Goal: Task Accomplishment & Management: Manage account settings

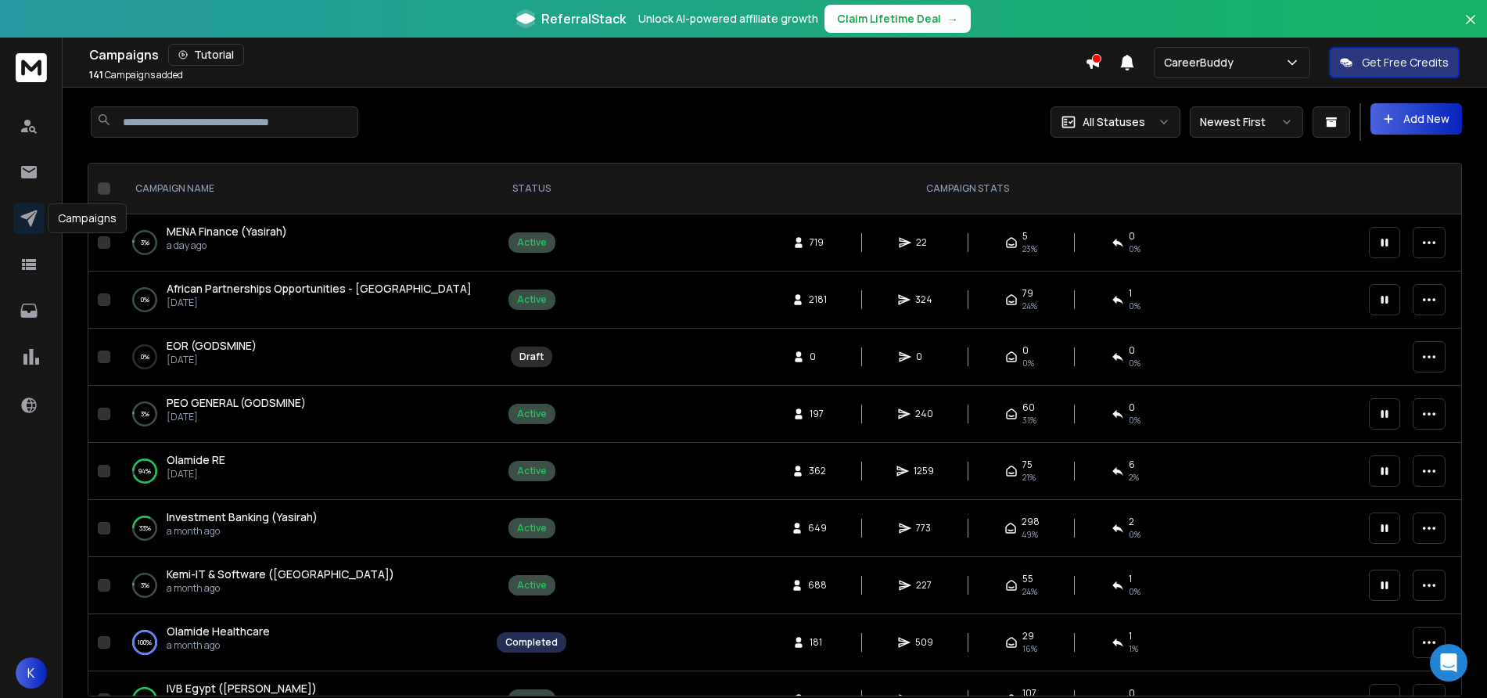
click at [1422, 300] on icon "button" at bounding box center [1430, 300] width 16 height 16
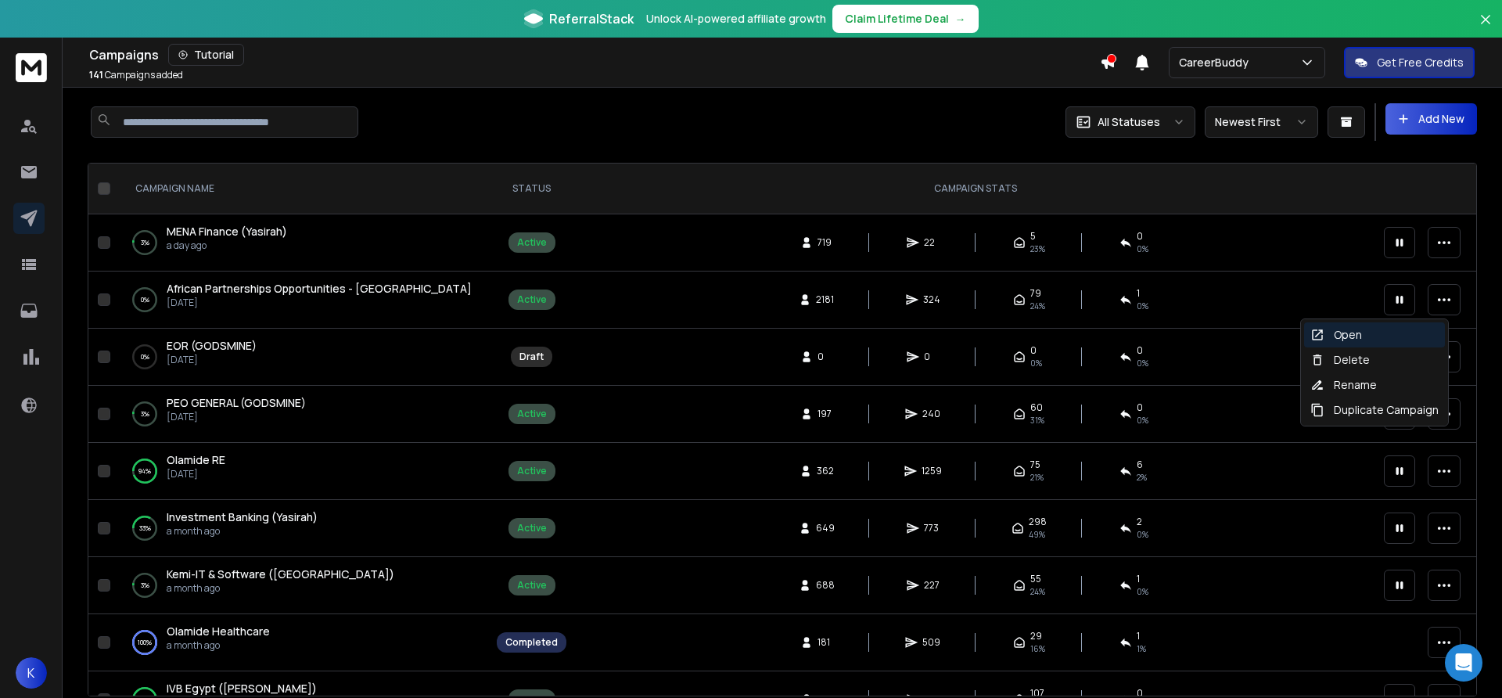
click at [1351, 329] on div "Open" at bounding box center [1337, 335] width 52 height 16
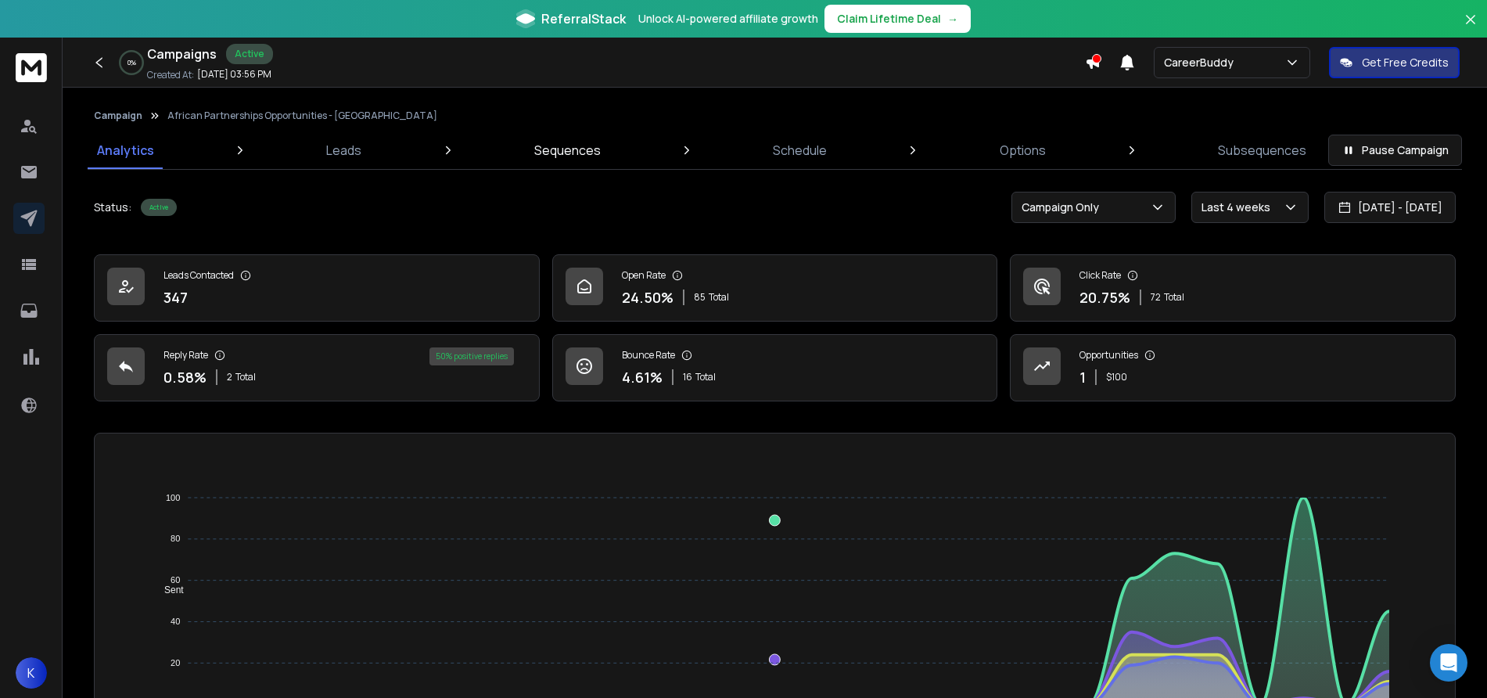
click at [579, 148] on p "Sequences" at bounding box center [567, 150] width 67 height 19
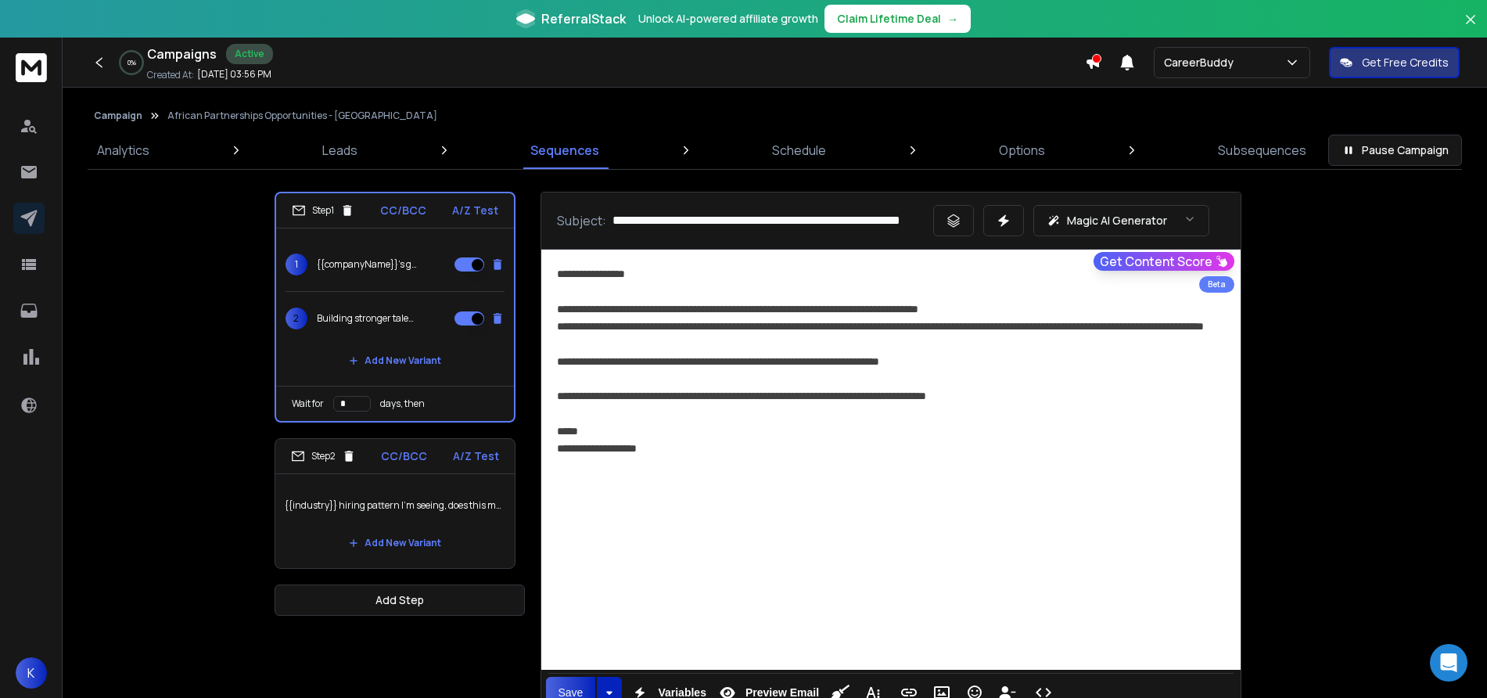
click at [457, 503] on p "{{industry}} hiring pattern I'm seeing, does this match your experience?" at bounding box center [395, 506] width 221 height 44
type input "**********"
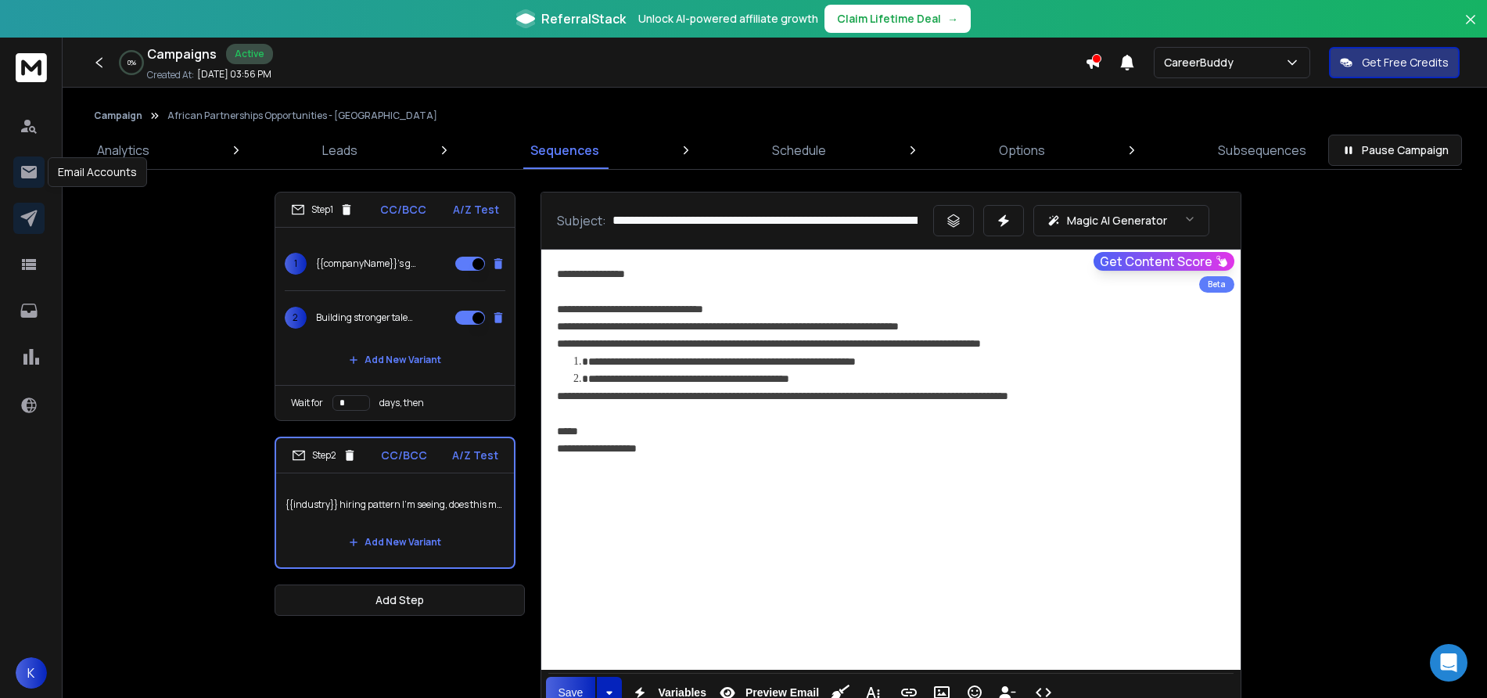
click at [27, 170] on icon at bounding box center [29, 172] width 16 height 13
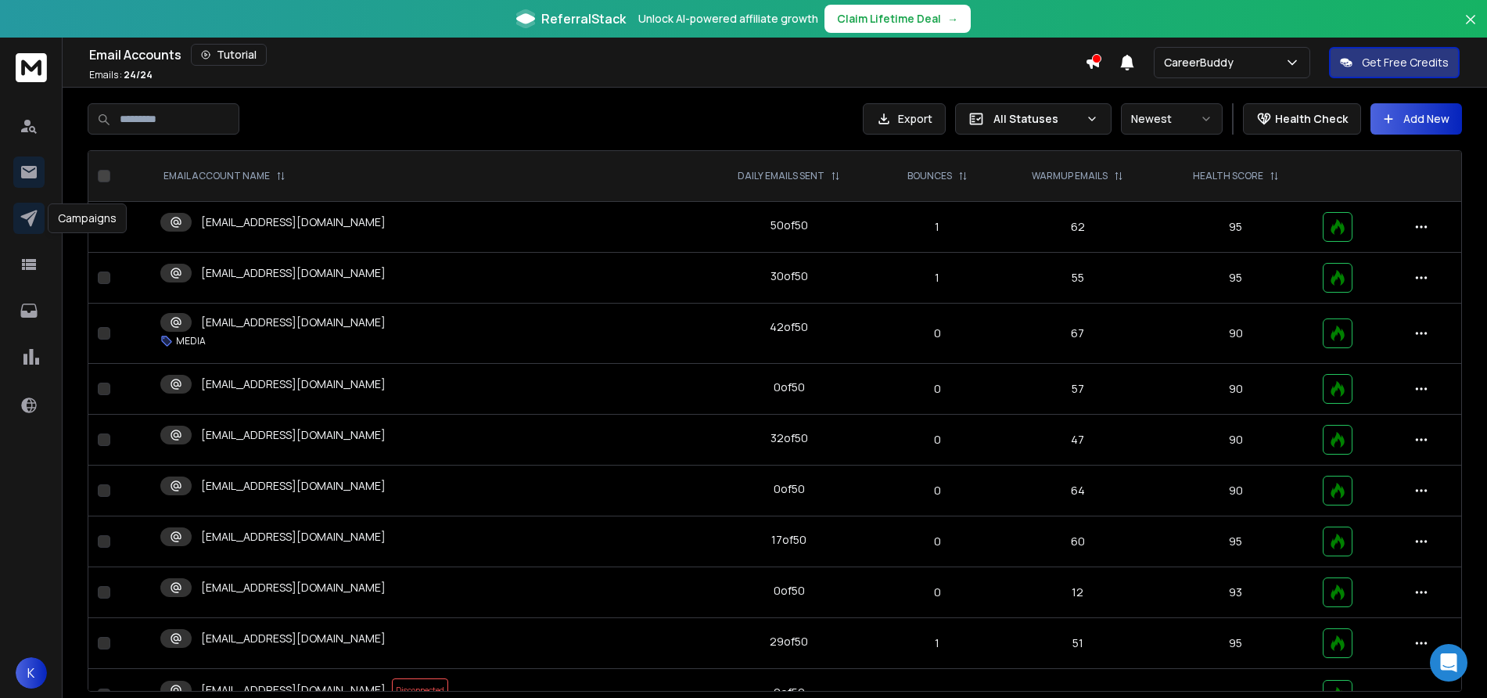
click at [30, 221] on icon at bounding box center [28, 218] width 16 height 16
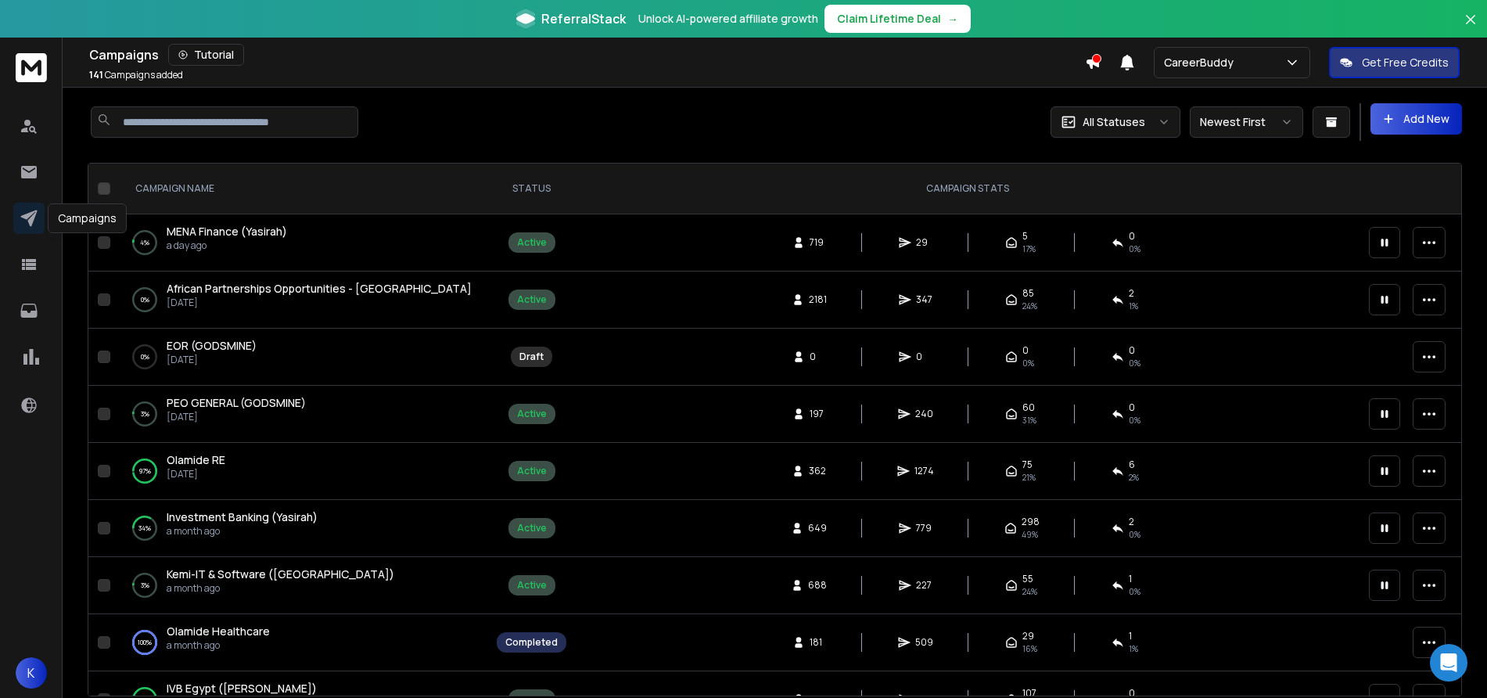
click at [1422, 294] on icon "button" at bounding box center [1430, 300] width 16 height 16
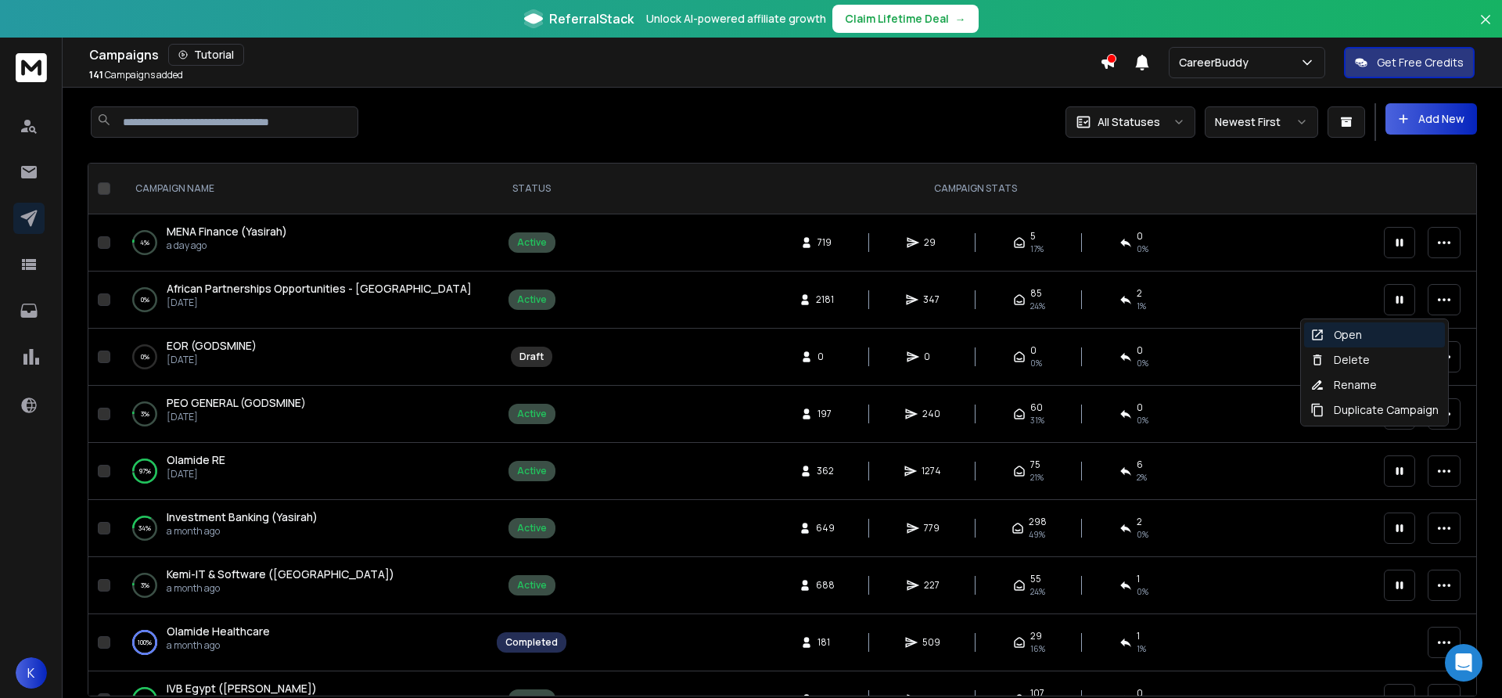
click at [1329, 336] on div "Open" at bounding box center [1337, 335] width 52 height 16
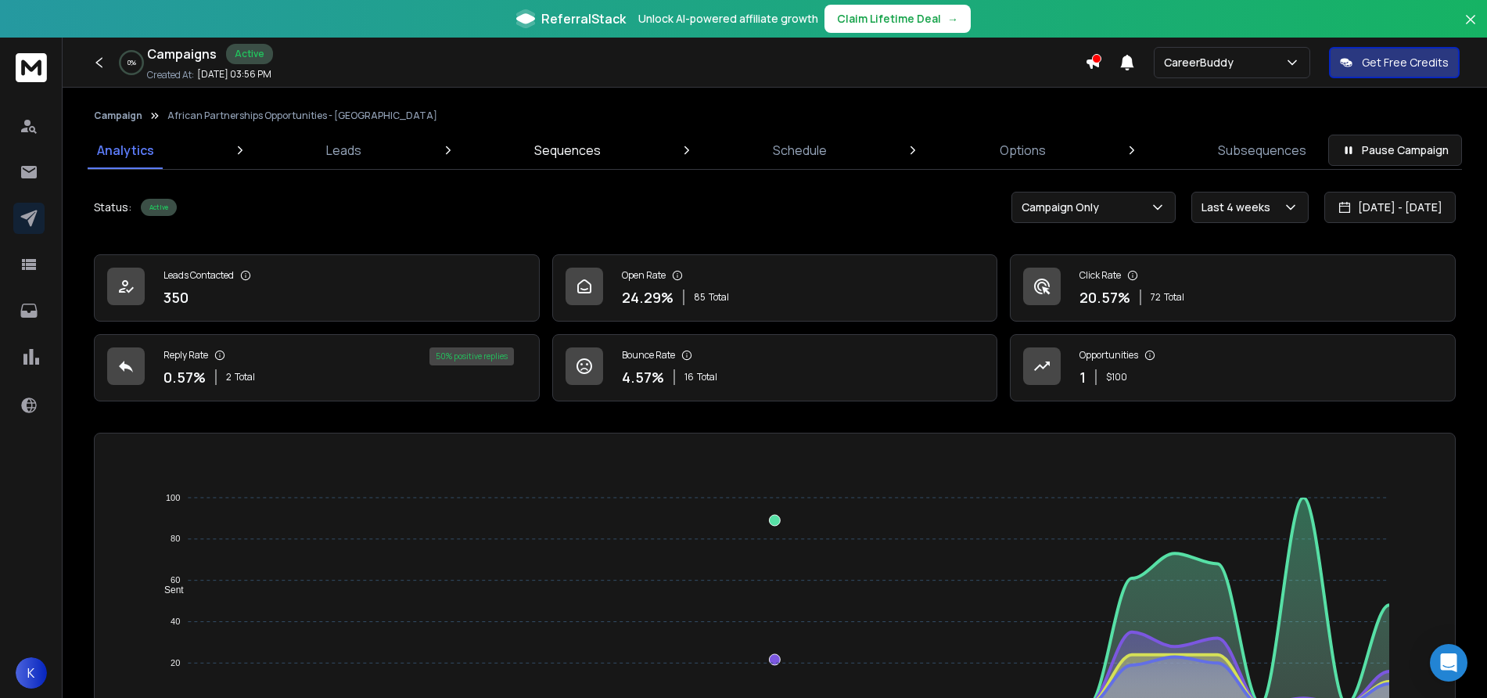
click at [573, 148] on p "Sequences" at bounding box center [567, 150] width 67 height 19
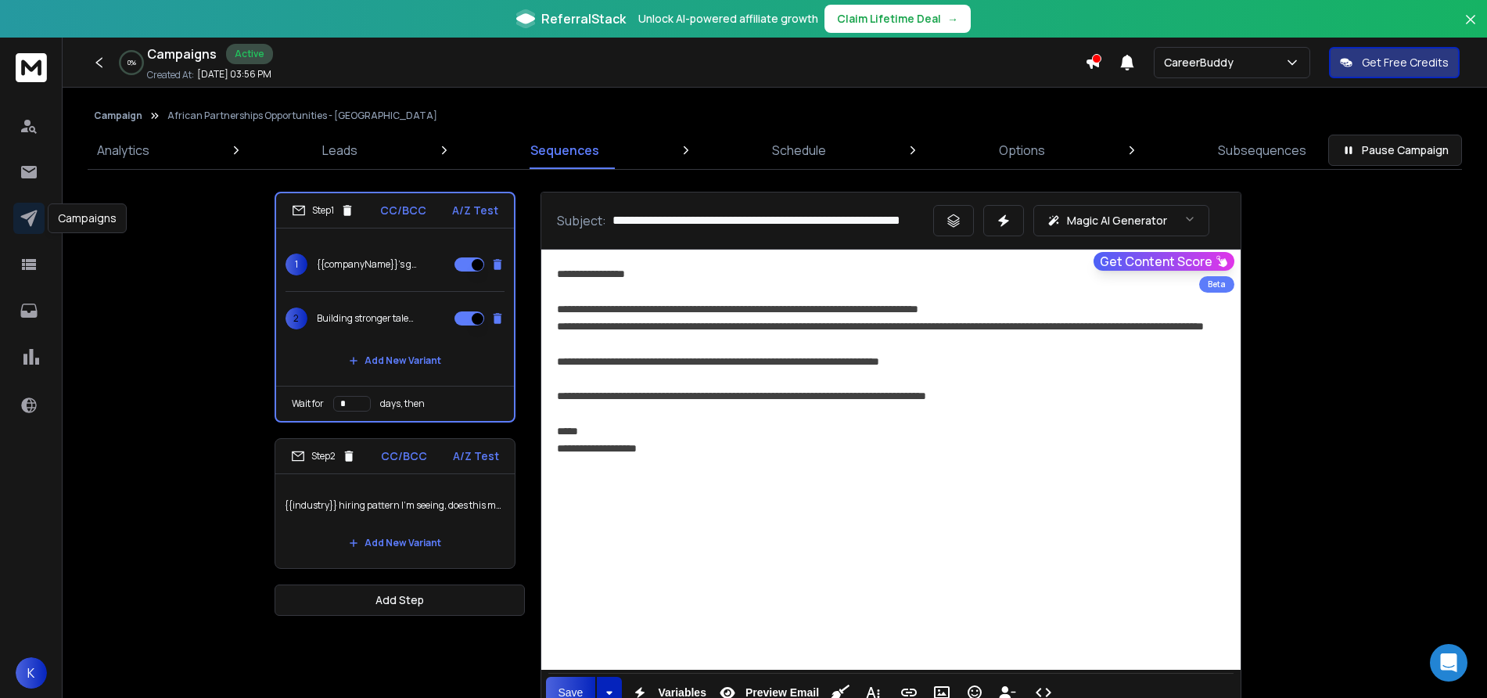
click at [35, 223] on icon at bounding box center [29, 218] width 19 height 19
